Goal: Task Accomplishment & Management: Manage account settings

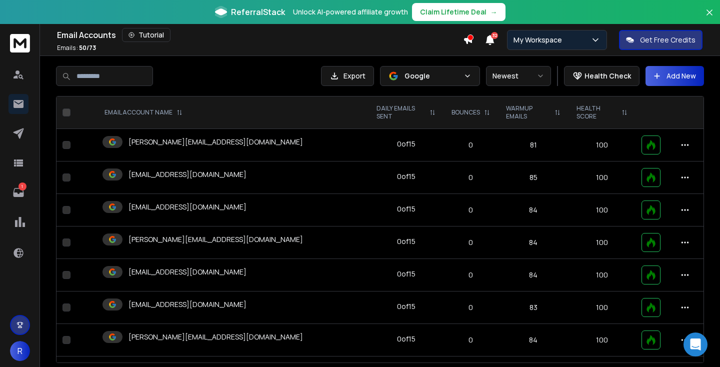
click at [580, 43] on div "My Workspace" at bounding box center [557, 40] width 87 height 10
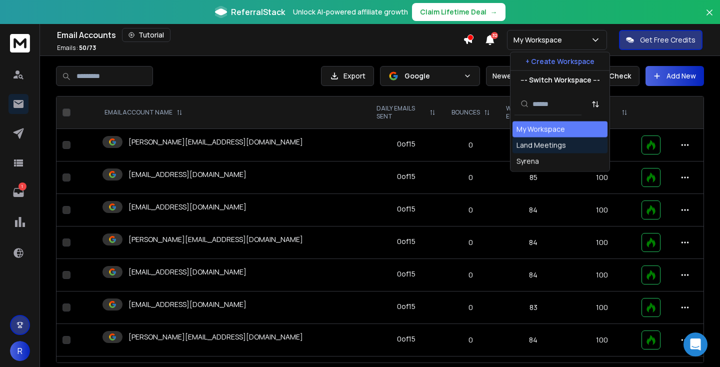
click at [585, 66] on p "+ Create Workspace" at bounding box center [560, 62] width 69 height 10
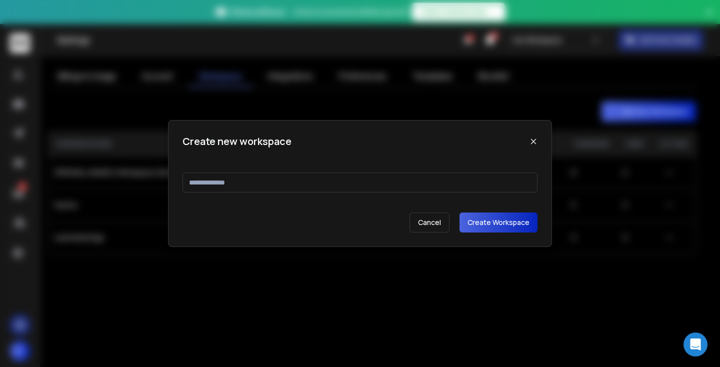
click at [374, 188] on input at bounding box center [360, 183] width 355 height 20
type input "********"
click at [460, 213] on button "Create Workspace" at bounding box center [499, 223] width 78 height 20
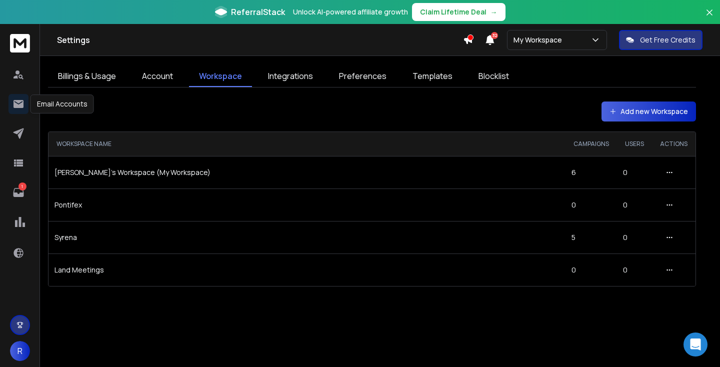
click at [27, 103] on link at bounding box center [19, 104] width 20 height 20
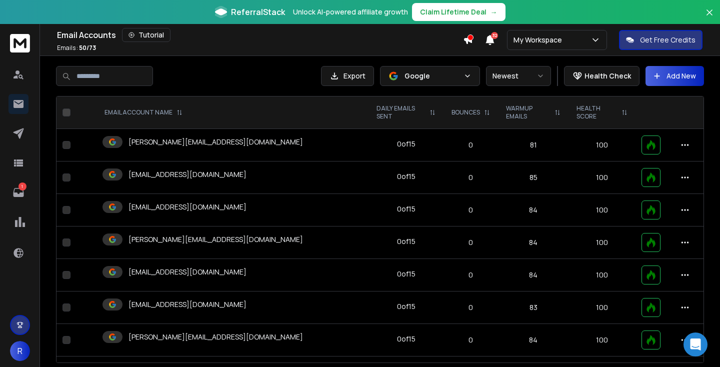
click at [114, 77] on input at bounding box center [104, 76] width 97 height 20
type input "********"
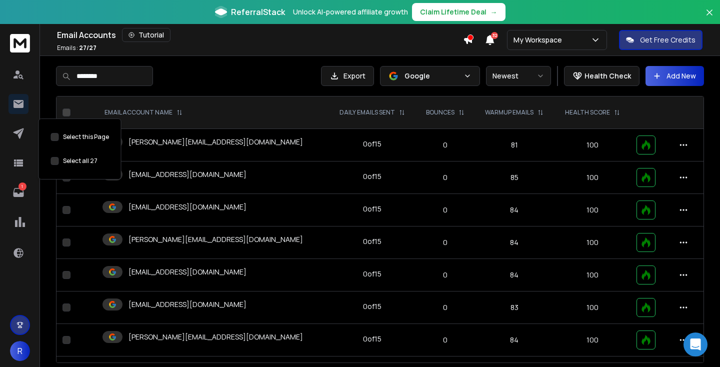
click at [70, 112] on button "Select this Page" at bounding box center [67, 113] width 8 height 8
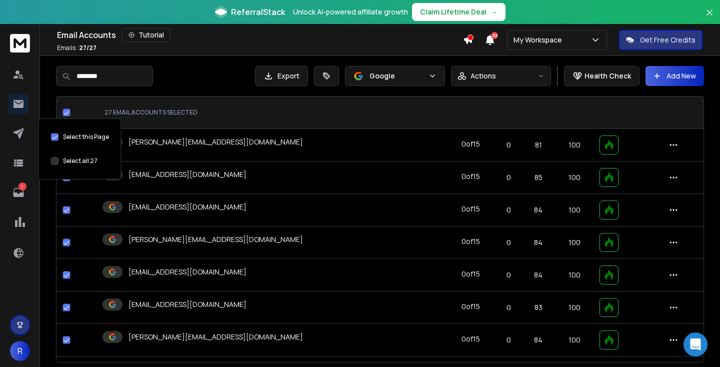
click at [87, 166] on div "Select all 27" at bounding box center [80, 161] width 58 height 20
click at [76, 163] on label "Select all 27" at bounding box center [80, 161] width 35 height 8
click at [58, 163] on button "Select this Page" at bounding box center [55, 161] width 8 height 8
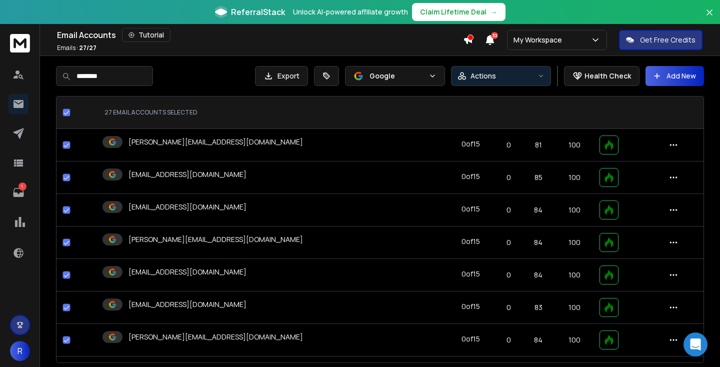
click at [492, 79] on p "Actions" at bounding box center [484, 76] width 26 height 10
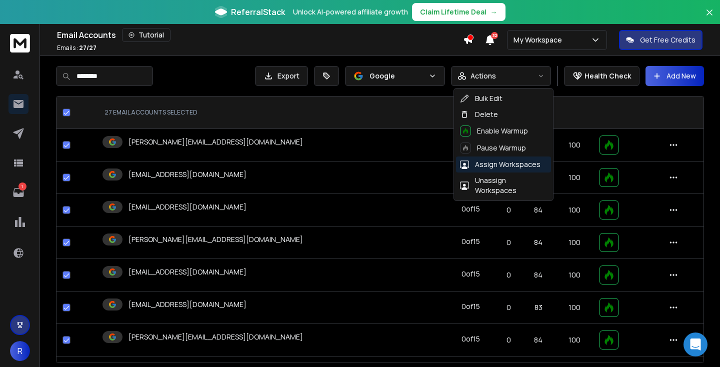
click at [510, 168] on div "Assign Workspaces" at bounding box center [500, 165] width 81 height 10
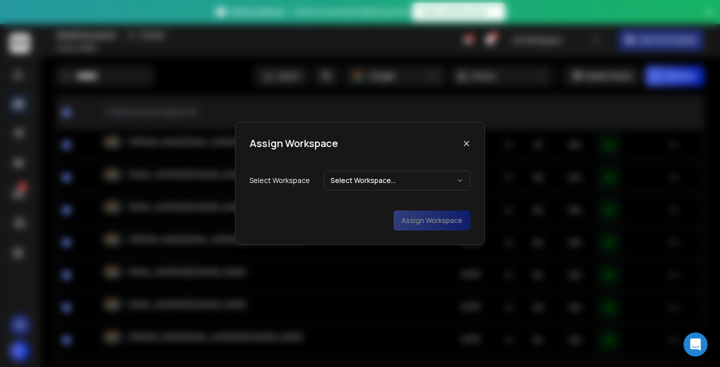
click at [381, 175] on button "Select Workspace..." at bounding box center [397, 181] width 147 height 20
click at [421, 222] on button "Assign Workspace" at bounding box center [432, 221] width 77 height 20
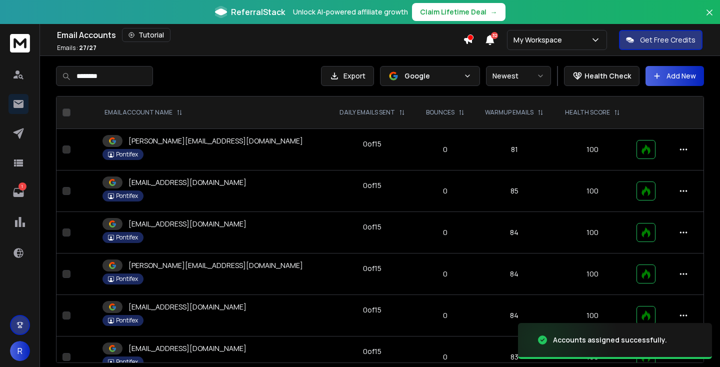
click at [202, 141] on p "[PERSON_NAME][EMAIL_ADDRESS][DOMAIN_NAME]" at bounding box center [216, 141] width 175 height 10
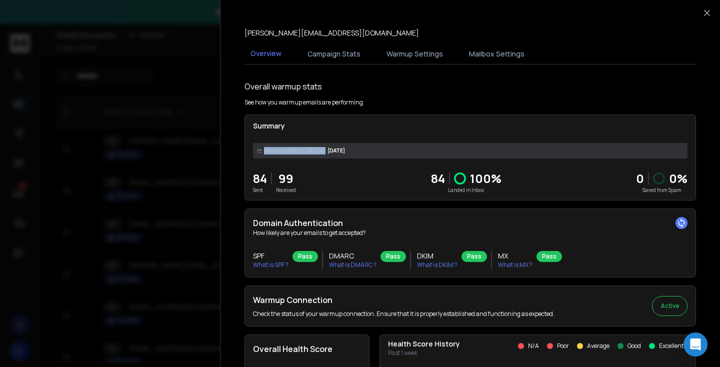
drag, startPoint x: 264, startPoint y: 153, endPoint x: 335, endPoint y: 152, distance: 71.1
click at [335, 152] on div "Warmup started [DATE] on [DATE]" at bounding box center [470, 151] width 435 height 16
click at [326, 152] on span "Warmup started [DATE] on" at bounding box center [295, 151] width 62 height 8
drag, startPoint x: 338, startPoint y: 152, endPoint x: 354, endPoint y: 152, distance: 16.5
click at [354, 152] on div "Warmup started [DATE] on [DATE]" at bounding box center [470, 151] width 435 height 16
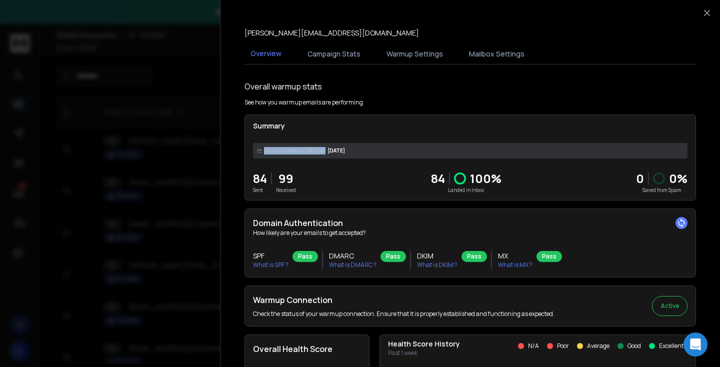
drag, startPoint x: 382, startPoint y: 152, endPoint x: 338, endPoint y: 151, distance: 44.0
click at [338, 151] on div "Warmup started [DATE] on [DATE]" at bounding box center [470, 151] width 435 height 16
drag, startPoint x: 338, startPoint y: 151, endPoint x: 369, endPoint y: 150, distance: 31.6
click at [369, 151] on div "Warmup started [DATE] on [DATE]" at bounding box center [470, 151] width 435 height 16
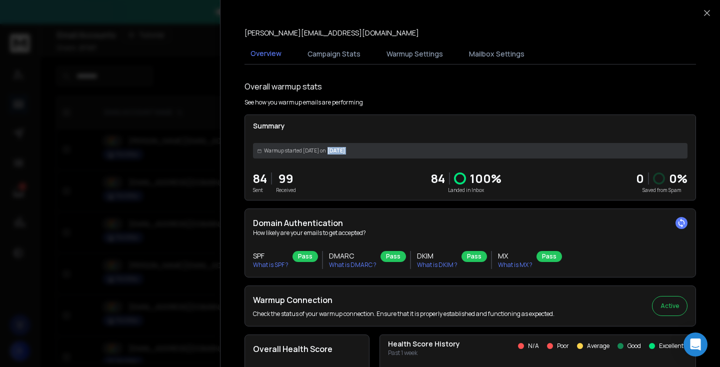
click at [369, 150] on div "Warmup started [DATE] on [DATE]" at bounding box center [470, 151] width 435 height 16
click at [351, 56] on button "Campaign Stats" at bounding box center [334, 54] width 65 height 22
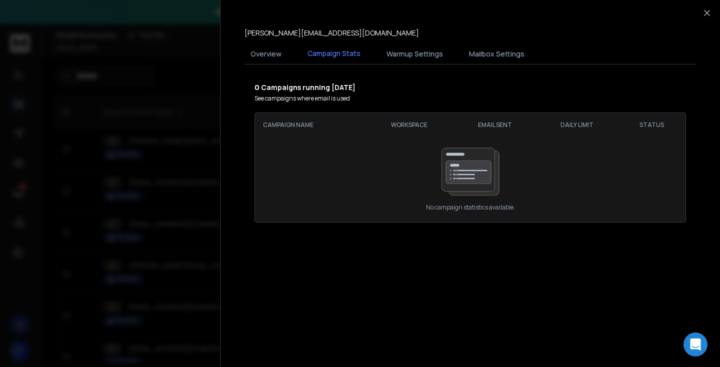
click at [272, 61] on button "Overview" at bounding box center [266, 54] width 43 height 22
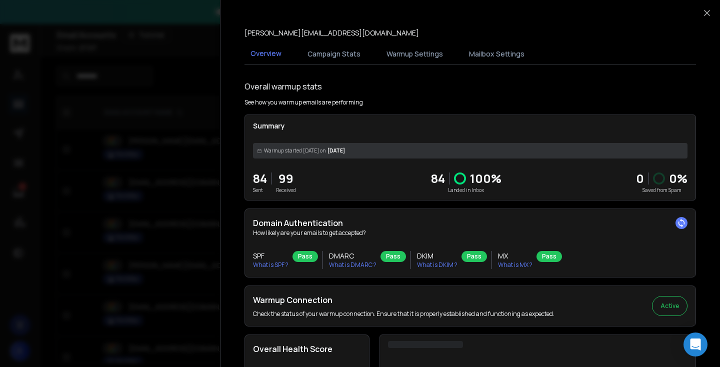
drag, startPoint x: 272, startPoint y: 61, endPoint x: 376, endPoint y: 61, distance: 104.1
click at [375, 61] on div "Overview Campaign Stats Warmup Settings Mailbox Settings" at bounding box center [471, 54] width 452 height 20
click at [376, 61] on div "Overview Campaign Stats Warmup Settings Mailbox Settings" at bounding box center [471, 54] width 452 height 20
click at [421, 54] on button "Warmup Settings" at bounding box center [415, 54] width 69 height 22
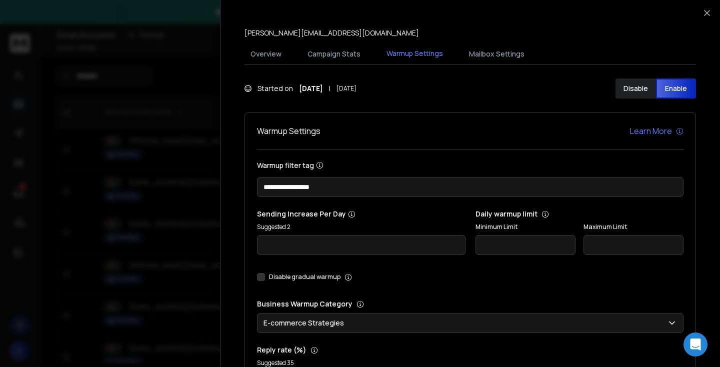
drag, startPoint x: 490, startPoint y: 48, endPoint x: 332, endPoint y: 48, distance: 158.1
click at [332, 48] on div "Overview Campaign Stats Warmup Settings Mailbox Settings" at bounding box center [471, 54] width 452 height 20
click at [330, 52] on button "Campaign Stats" at bounding box center [334, 54] width 65 height 22
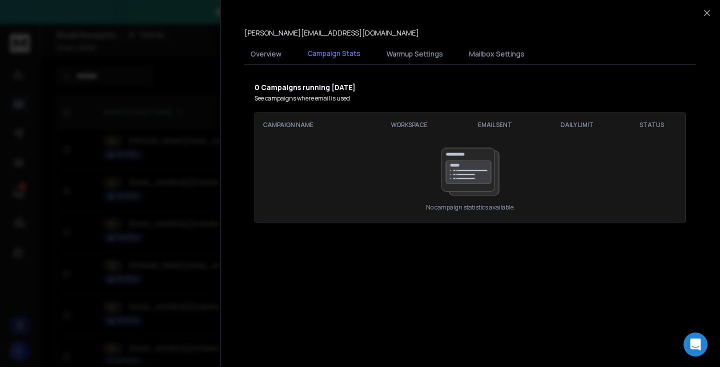
click at [265, 54] on button "Overview" at bounding box center [266, 54] width 43 height 22
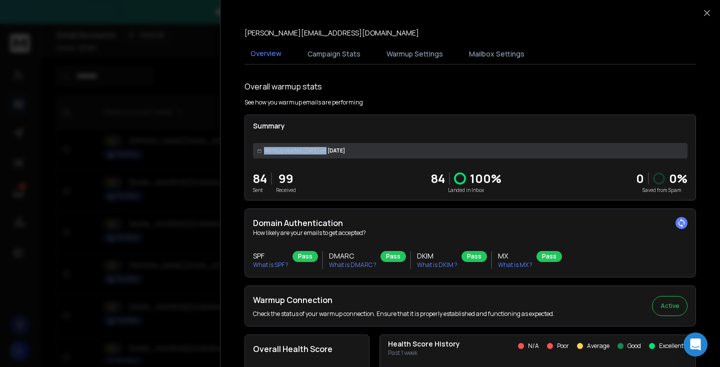
drag, startPoint x: 387, startPoint y: 147, endPoint x: 237, endPoint y: 145, distance: 150.1
click at [265, 147] on span "Warmup started [DATE] on" at bounding box center [295, 151] width 62 height 8
click at [265, 150] on span "Warmup started [DATE] on" at bounding box center [295, 151] width 62 height 8
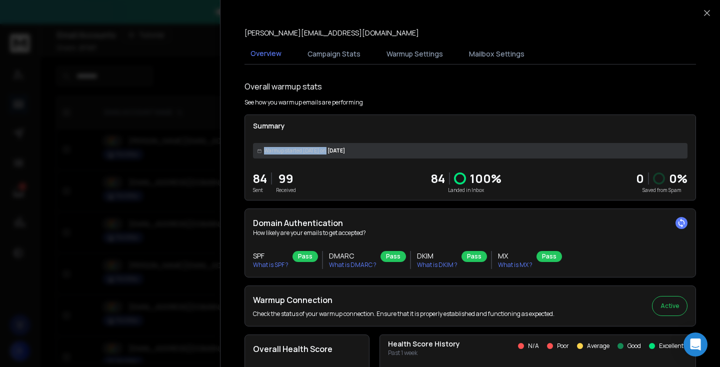
click at [265, 150] on span "Warmup started [DATE] on" at bounding box center [295, 151] width 62 height 8
drag, startPoint x: 265, startPoint y: 150, endPoint x: 476, endPoint y: 148, distance: 211.2
click at [476, 148] on div "Warmup started [DATE] on [DATE]" at bounding box center [470, 151] width 435 height 16
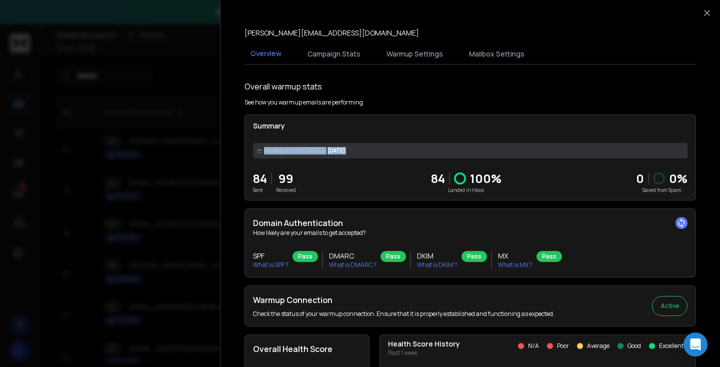
copy div "Warmup started [DATE] on [DATE]"
click at [382, 151] on div "Warmup started [DATE] on [DATE]" at bounding box center [470, 151] width 435 height 16
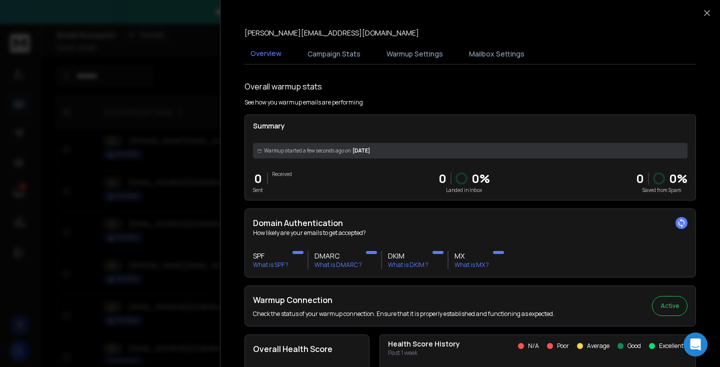
click at [207, 60] on div at bounding box center [360, 183] width 720 height 367
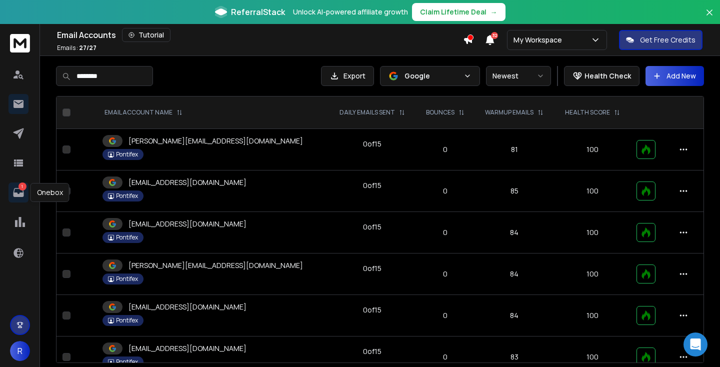
click at [21, 196] on icon at bounding box center [18, 192] width 11 height 9
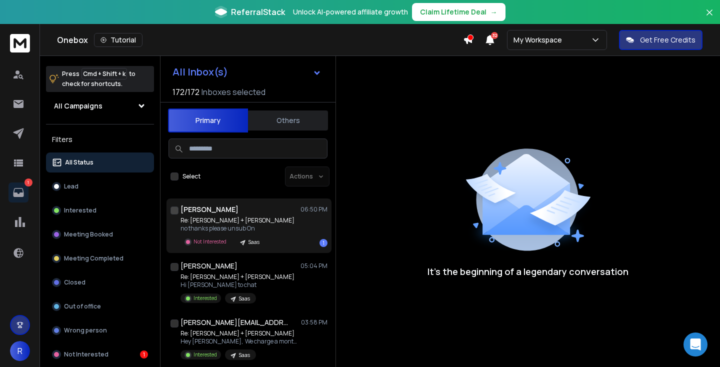
click at [226, 221] on p "Re: [PERSON_NAME] + [PERSON_NAME]" at bounding box center [238, 221] width 114 height 8
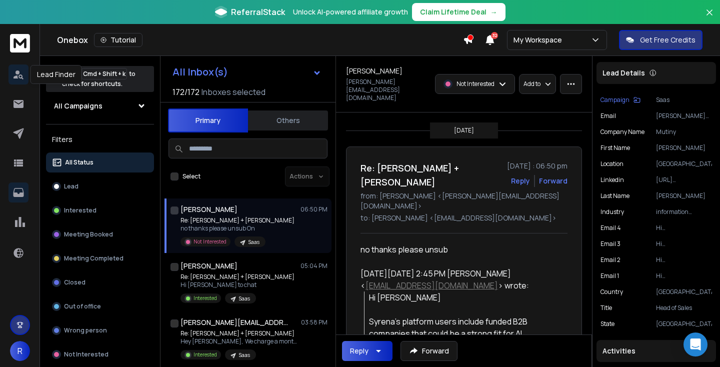
click at [22, 83] on link at bounding box center [19, 75] width 20 height 20
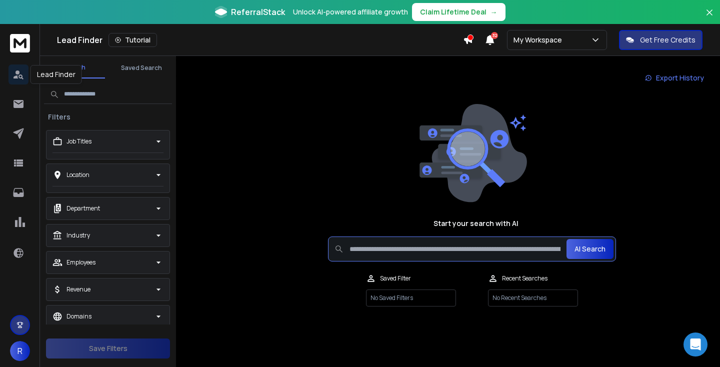
click at [23, 36] on icon at bounding box center [20, 43] width 20 height 19
